Goal: Find specific fact: Find contact information

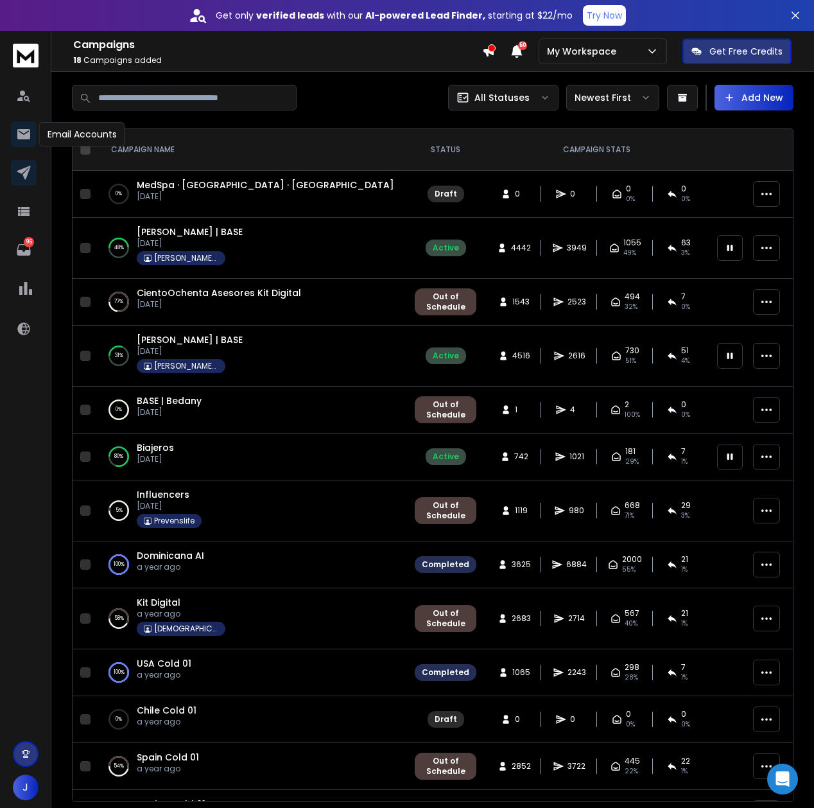
click at [23, 133] on icon at bounding box center [23, 134] width 13 height 10
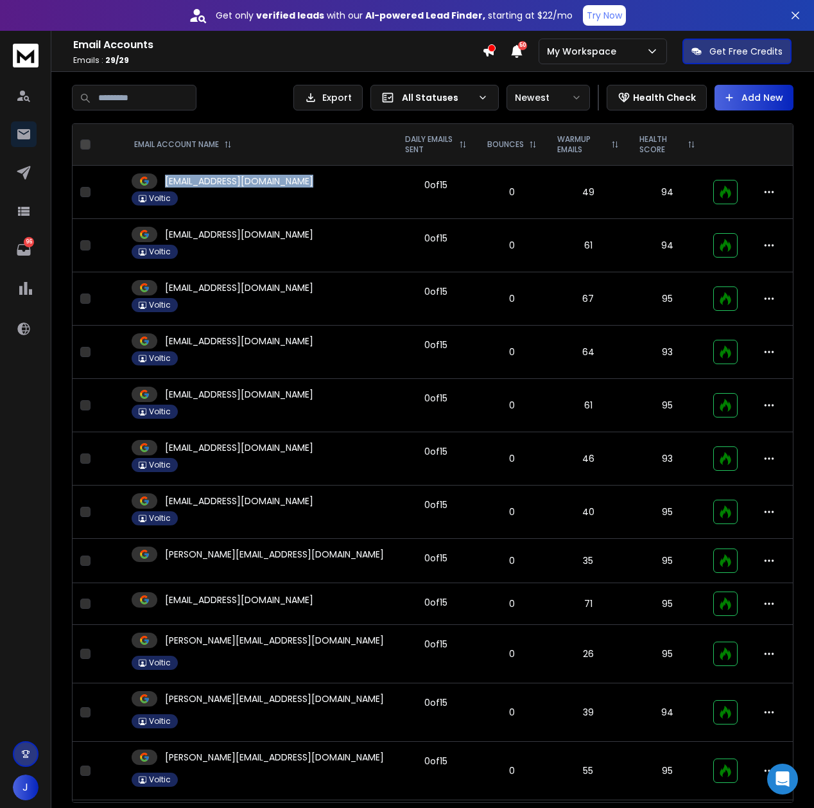
drag, startPoint x: 289, startPoint y: 189, endPoint x: 164, endPoint y: 181, distance: 125.5
click at [164, 181] on td "[EMAIL_ADDRESS][DOMAIN_NAME] Voltic" at bounding box center [259, 192] width 271 height 53
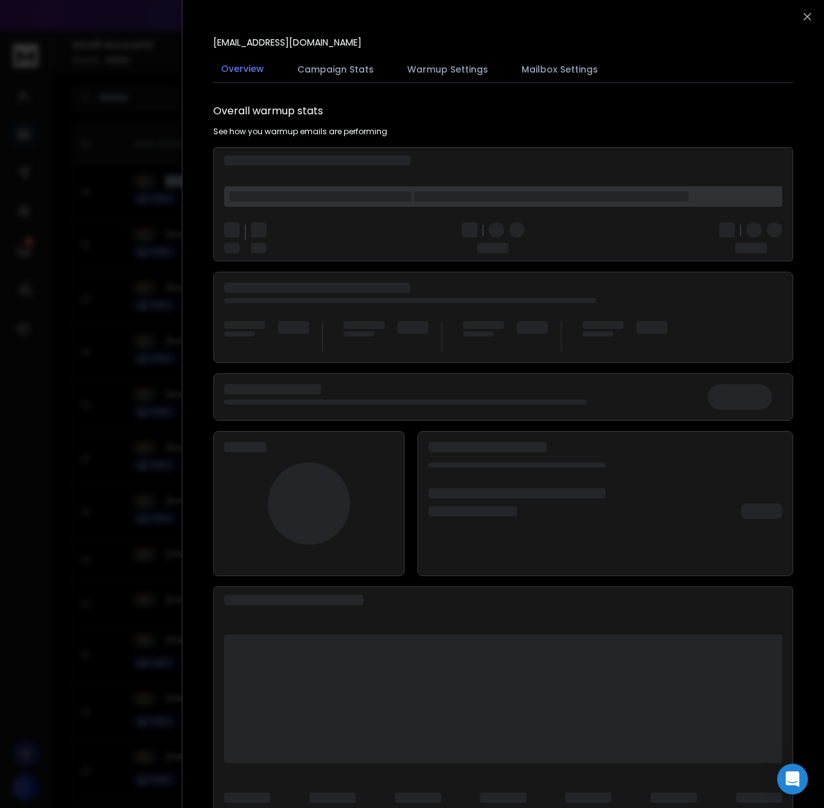
copy td "[EMAIL_ADDRESS][DOMAIN_NAME]"
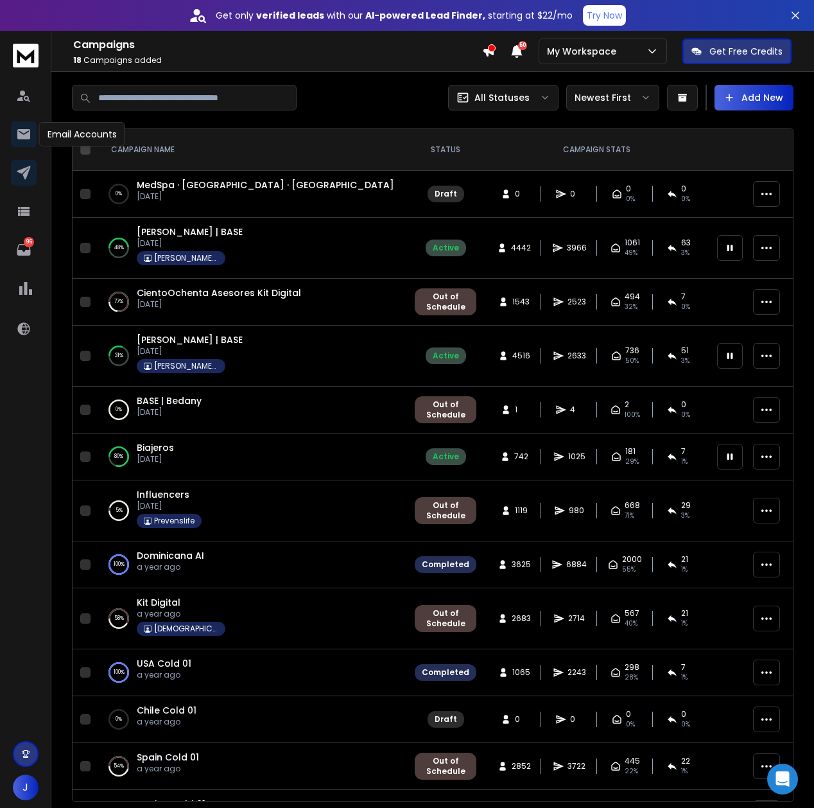
click at [22, 134] on icon at bounding box center [23, 134] width 13 height 10
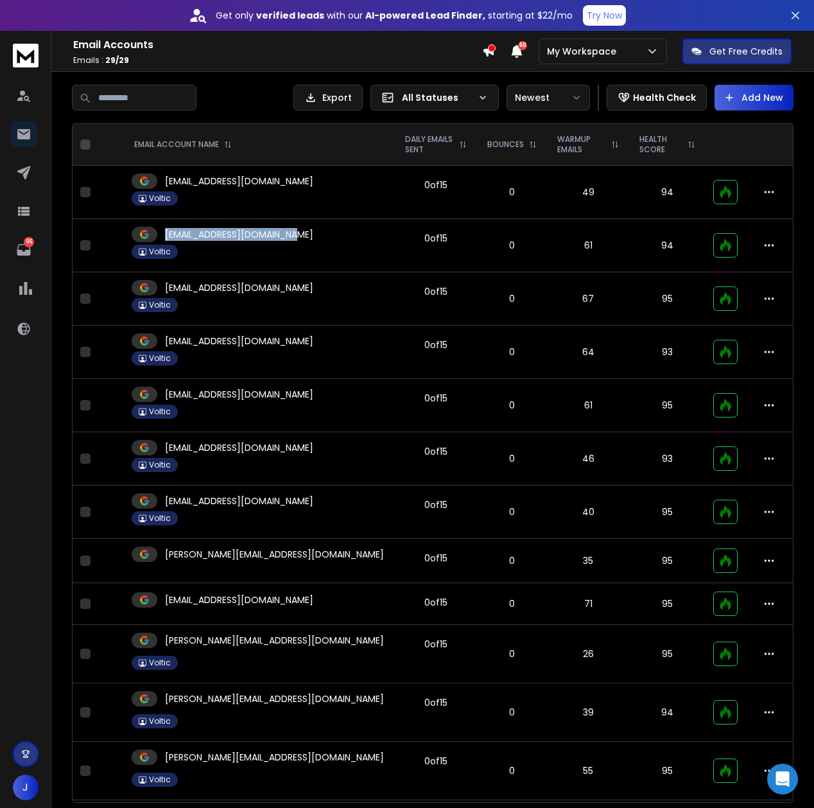
drag, startPoint x: 295, startPoint y: 234, endPoint x: 164, endPoint y: 234, distance: 131.0
click at [164, 234] on div "[EMAIL_ADDRESS][DOMAIN_NAME]" at bounding box center [260, 234] width 256 height 15
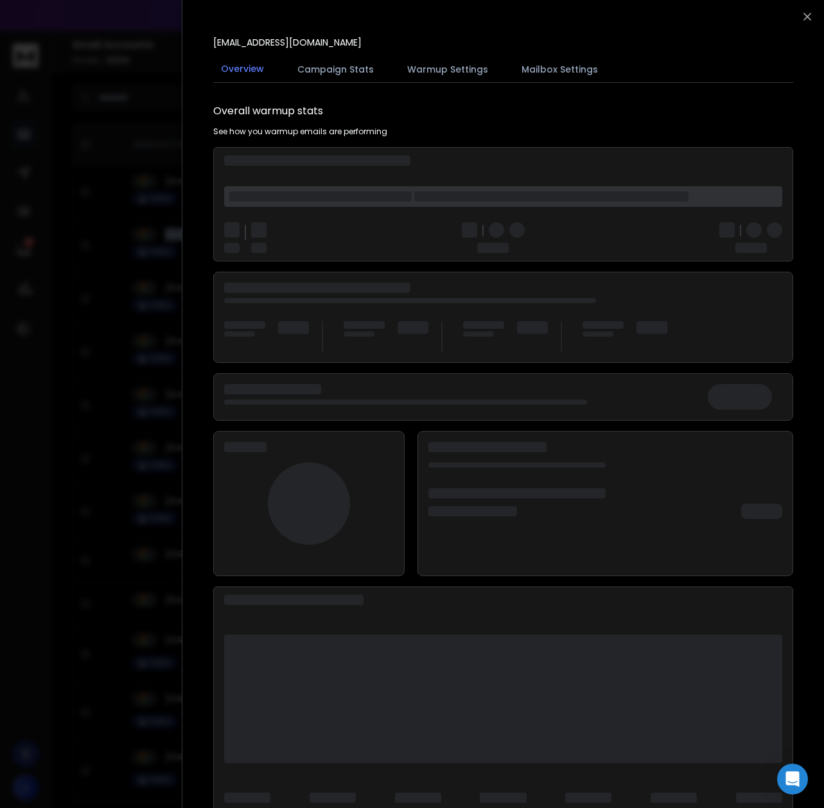
copy p "[EMAIL_ADDRESS][DOMAIN_NAME]"
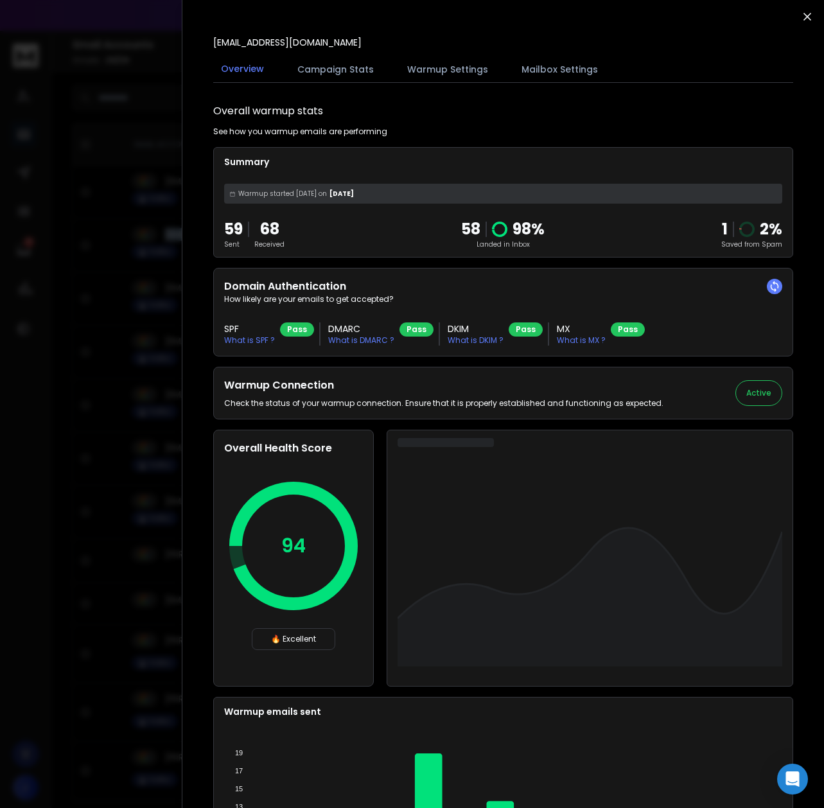
click at [805, 15] on icon "button" at bounding box center [807, 16] width 6 height 6
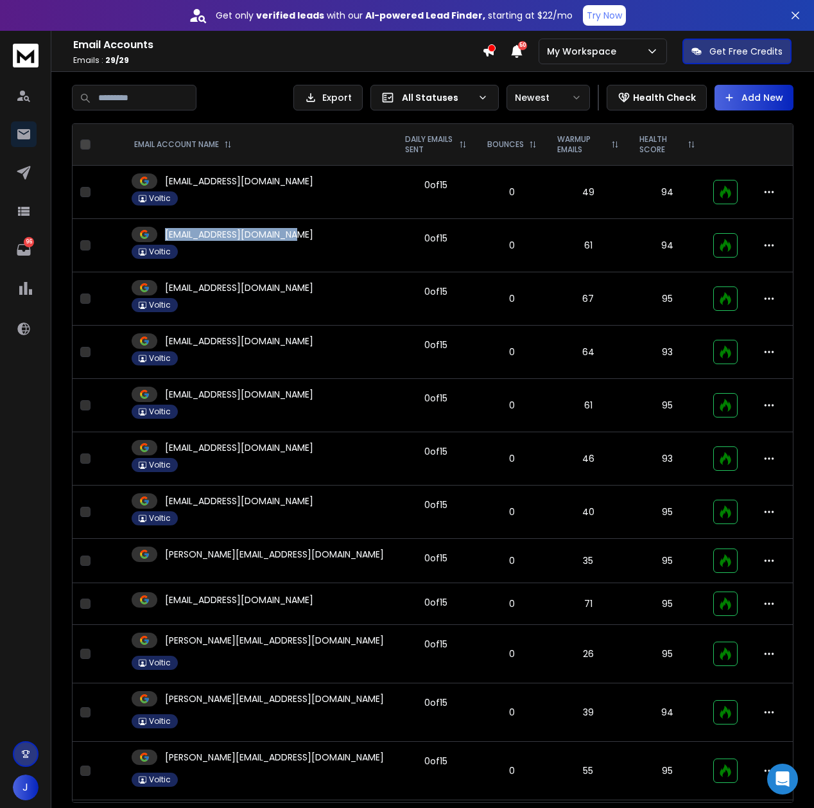
copy p "[EMAIL_ADDRESS][DOMAIN_NAME]"
drag, startPoint x: 323, startPoint y: 292, endPoint x: 164, endPoint y: 290, distance: 158.7
click at [164, 290] on div "[EMAIL_ADDRESS][DOMAIN_NAME]" at bounding box center [260, 287] width 256 height 15
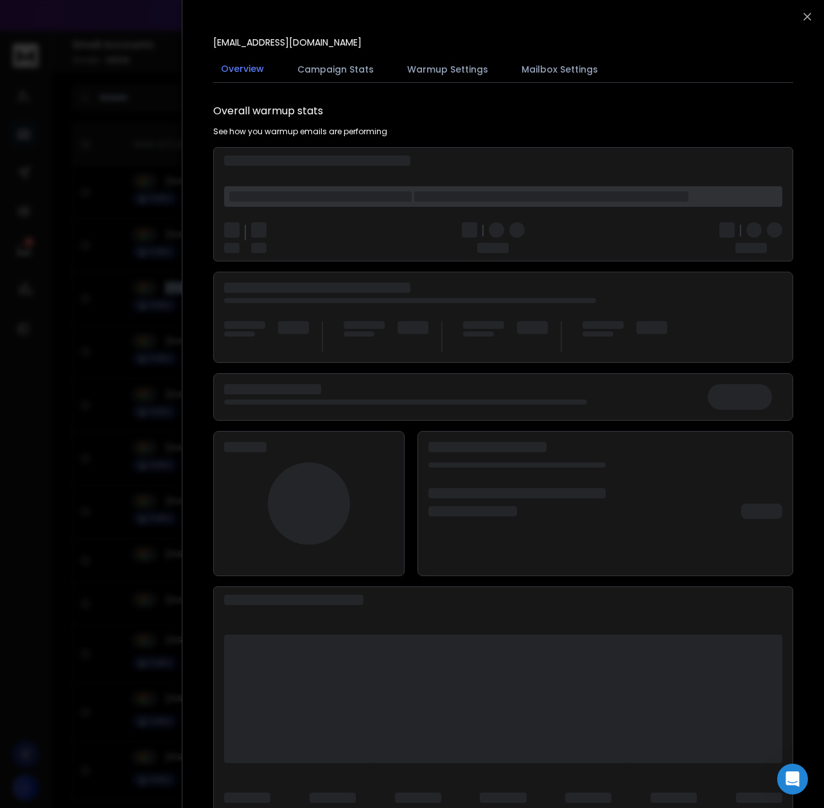
copy p "[EMAIL_ADDRESS][DOMAIN_NAME]"
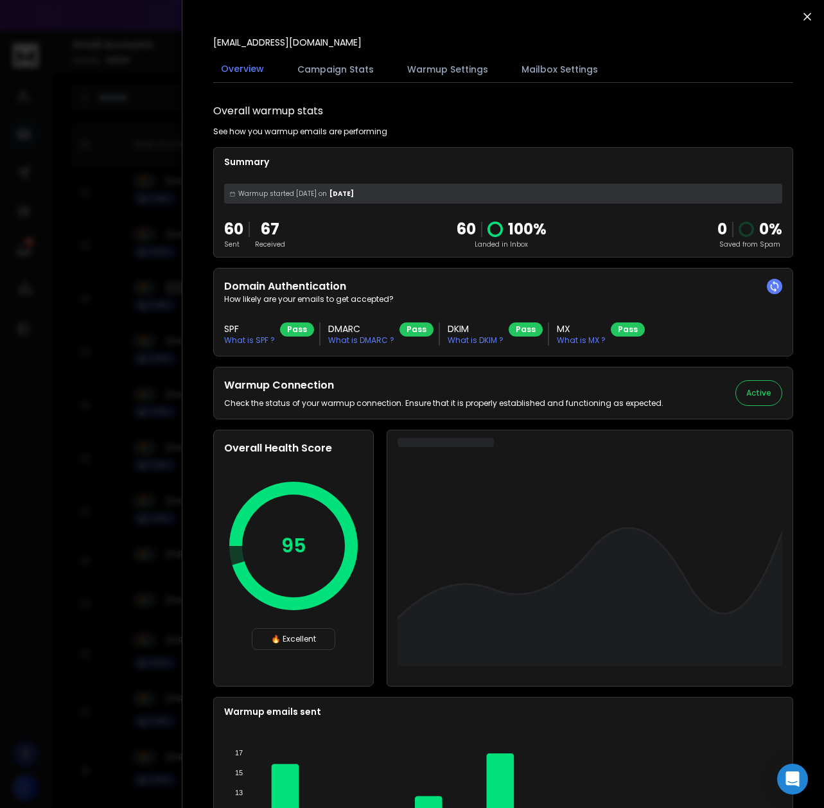
click at [804, 17] on icon "button" at bounding box center [807, 16] width 6 height 6
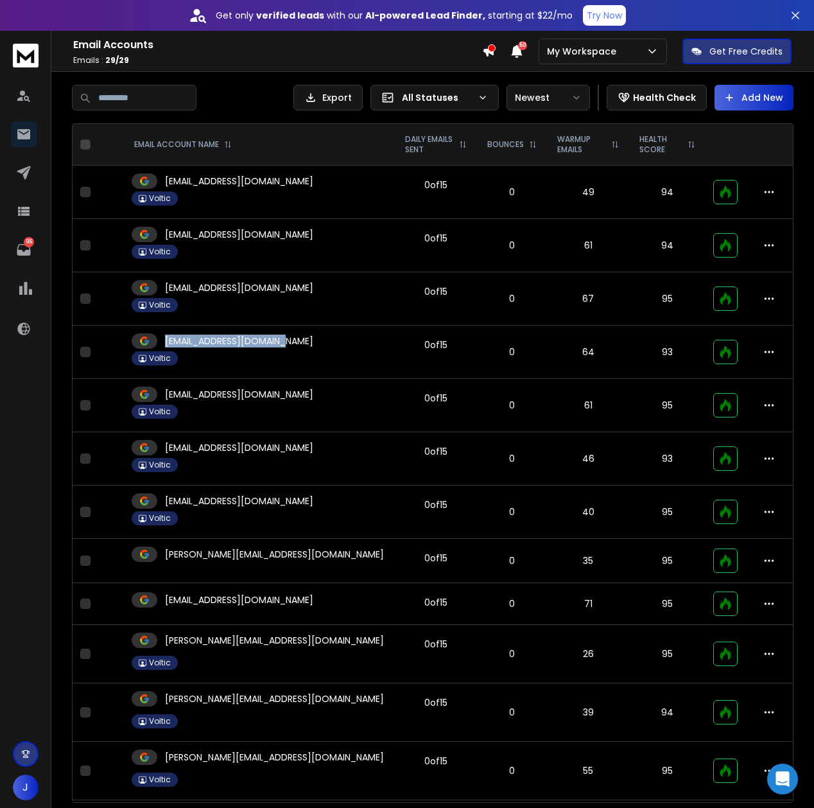
drag, startPoint x: 283, startPoint y: 342, endPoint x: 166, endPoint y: 342, distance: 116.9
click at [166, 342] on div "[EMAIL_ADDRESS][DOMAIN_NAME]" at bounding box center [260, 340] width 256 height 15
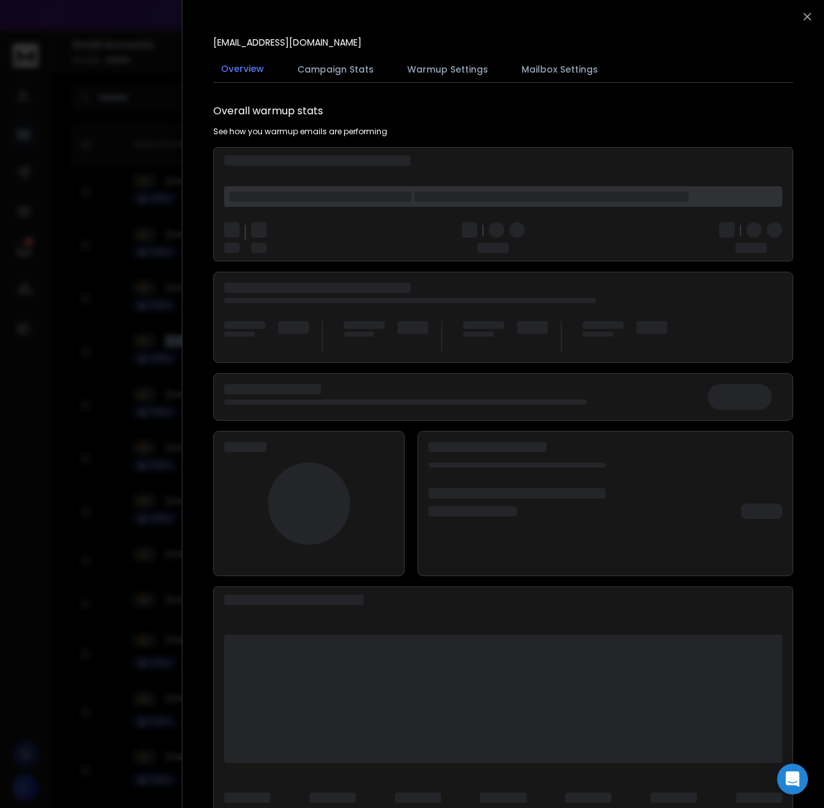
copy p "[EMAIL_ADDRESS][DOMAIN_NAME]"
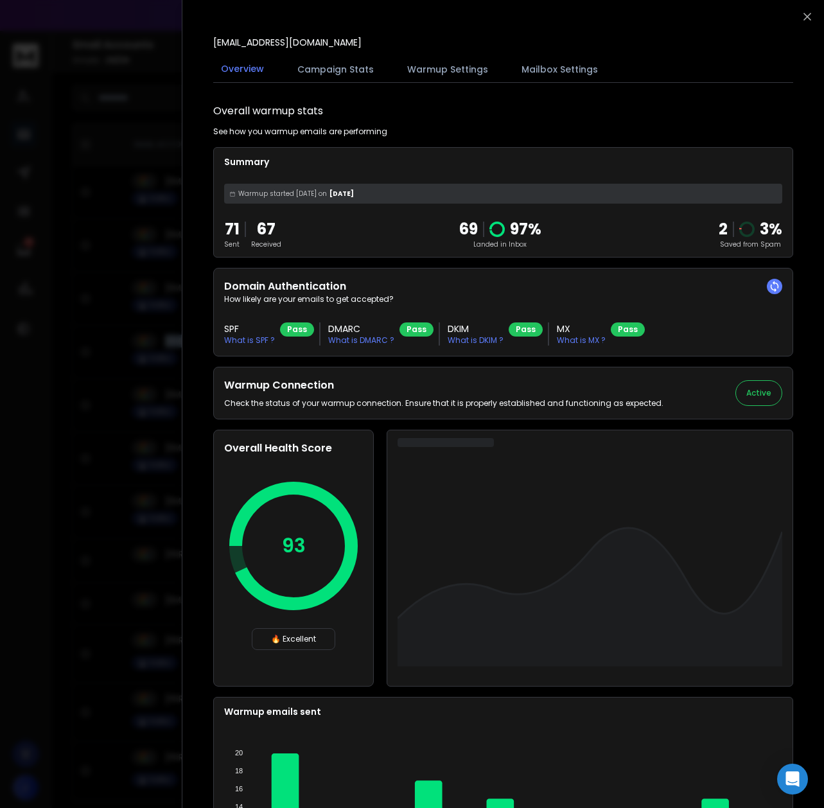
click at [302, 45] on p "[EMAIL_ADDRESS][DOMAIN_NAME]" at bounding box center [287, 42] width 148 height 13
copy p "[EMAIL_ADDRESS][DOMAIN_NAME]"
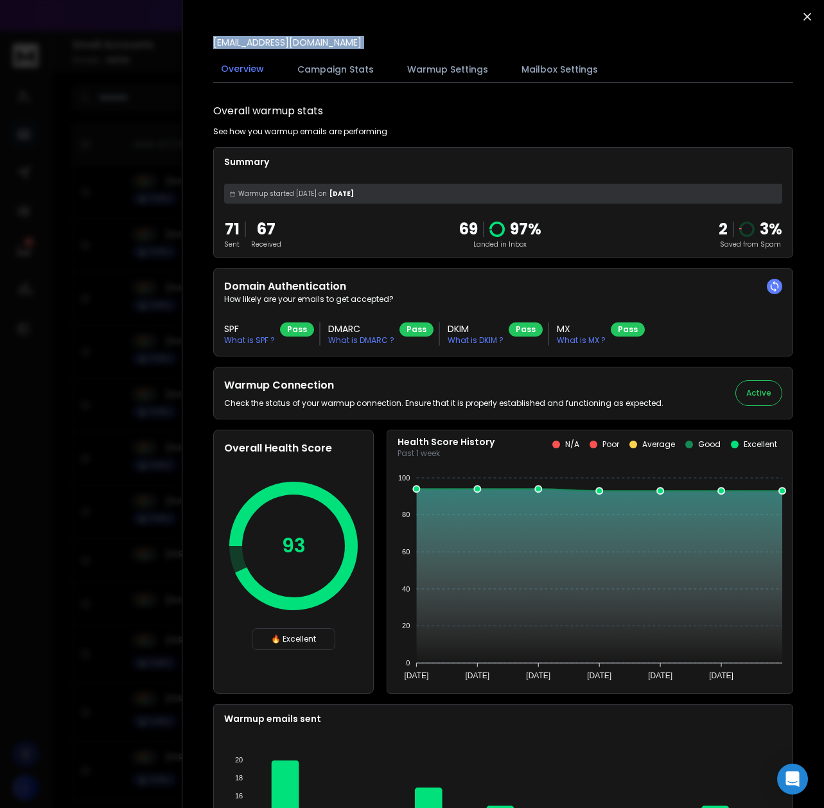
click at [805, 17] on icon "button" at bounding box center [807, 16] width 13 height 13
